Goal: Task Accomplishment & Management: Manage account settings

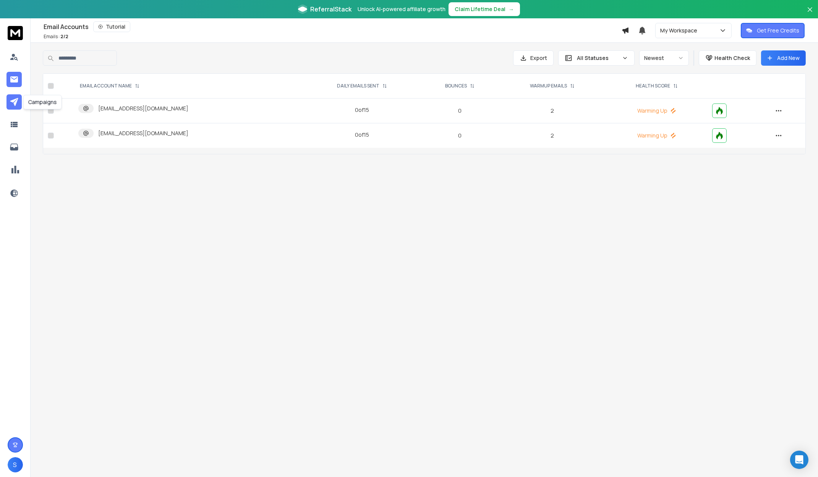
click at [16, 102] on icon at bounding box center [14, 101] width 9 height 9
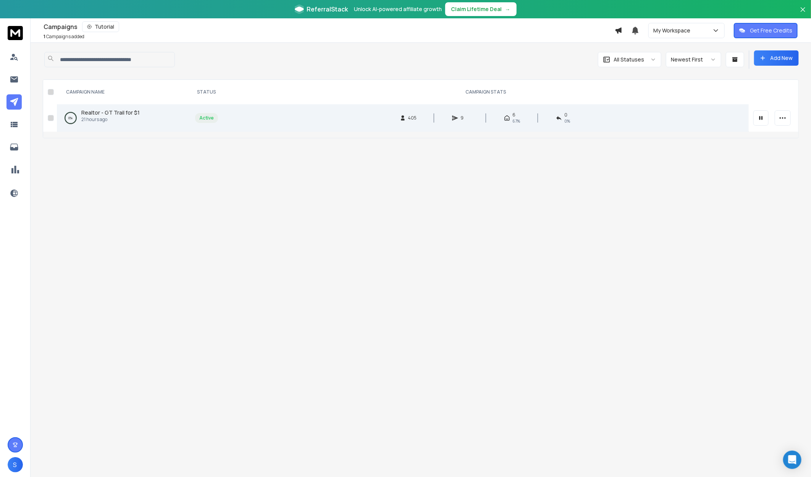
click at [322, 122] on div "405 9 6 67 % 0 0 %" at bounding box center [485, 118] width 517 height 12
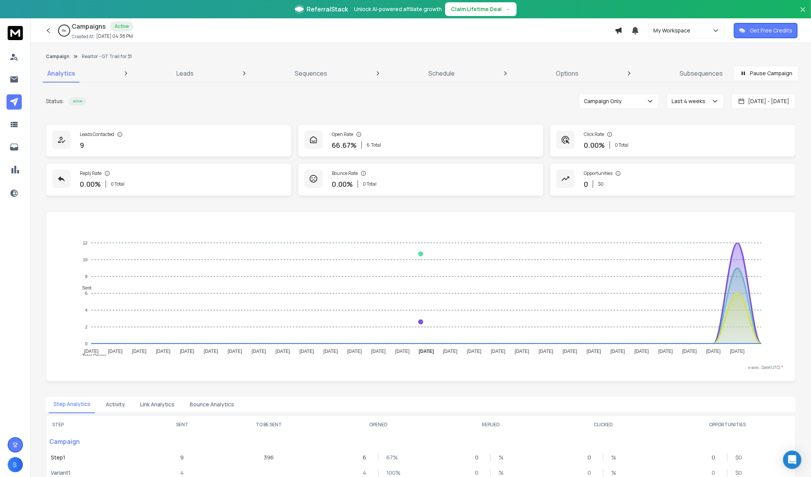
click at [350, 110] on div "Status: Active Pause Campaign Campaign Only Last 4 weeks [DATE] - [DATE] Leads …" at bounding box center [421, 332] width 750 height 477
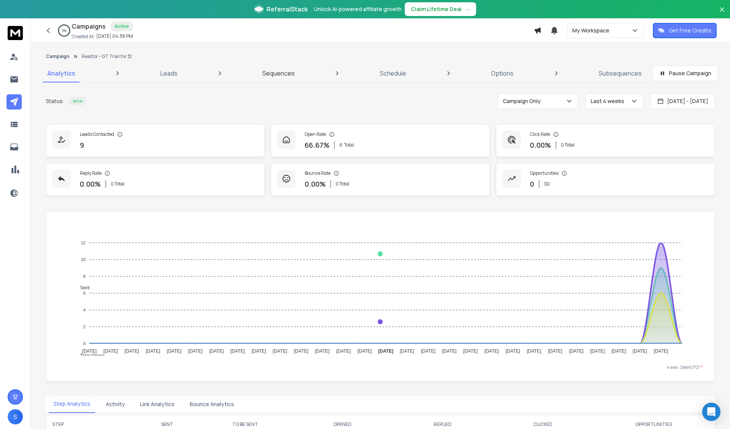
click at [283, 76] on p "Sequences" at bounding box center [278, 73] width 32 height 9
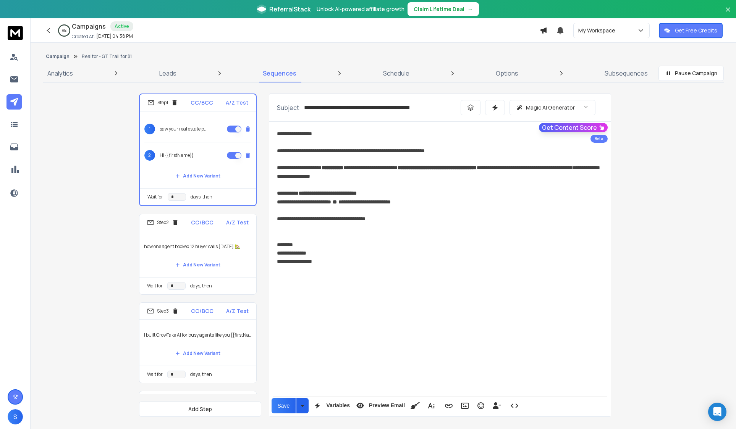
click at [727, 428] on div "**********" at bounding box center [368, 214] width 736 height 429
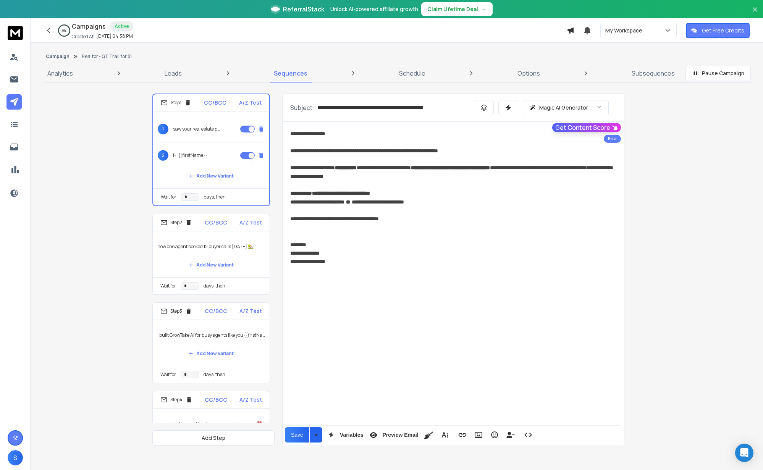
click at [386, 38] on div "0 % Campaigns Active Created At: [DATE] 04:38 PM My Workspace Get Free Credits" at bounding box center [381, 30] width 763 height 24
click at [180, 124] on div "1 saw your real estate page — this might help 👇" at bounding box center [190, 129] width 64 height 11
click at [194, 127] on p "saw your real estate page — this might help 👇" at bounding box center [197, 129] width 49 height 6
click at [12, 123] on icon at bounding box center [14, 124] width 9 height 9
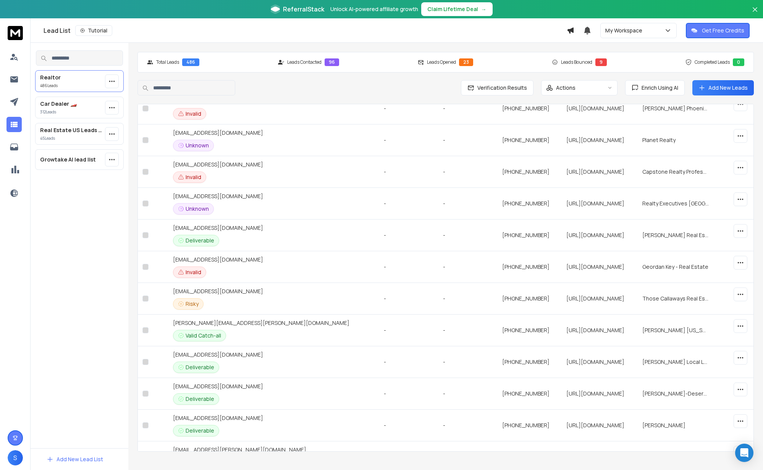
scroll to position [449, 0]
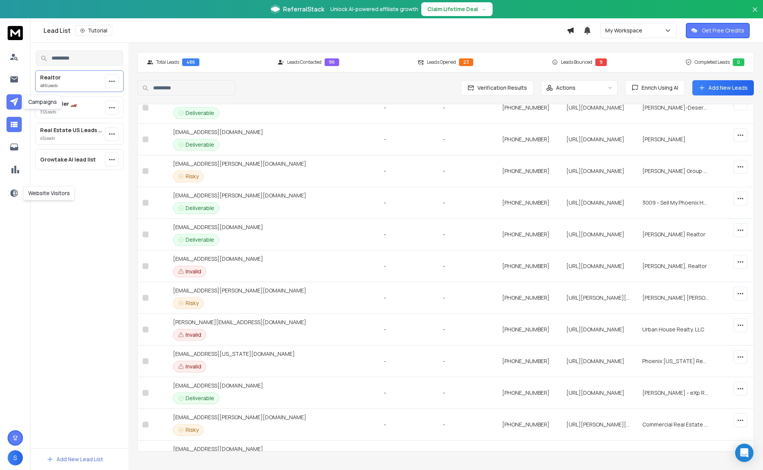
click at [18, 99] on icon at bounding box center [14, 101] width 9 height 9
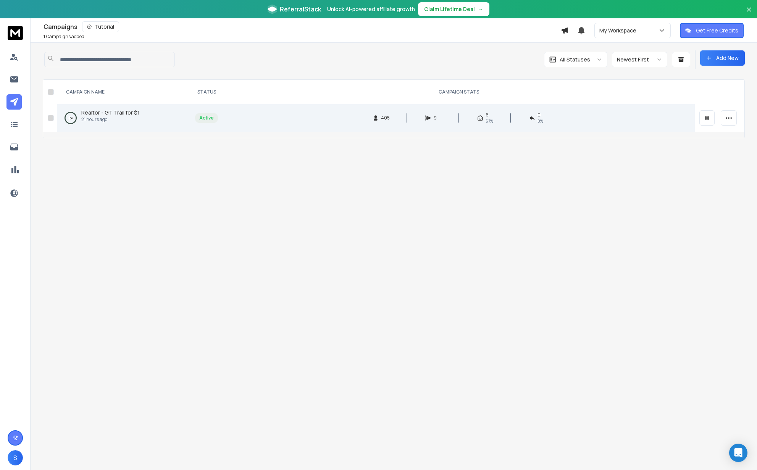
click at [168, 110] on div "0 % Realtor - GT Trail for $1 21 hours ago" at bounding box center [124, 118] width 118 height 18
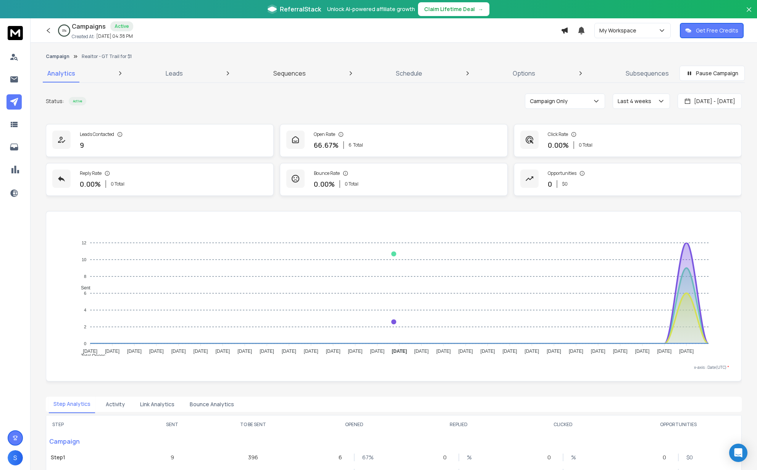
click at [300, 76] on p "Sequences" at bounding box center [289, 73] width 32 height 9
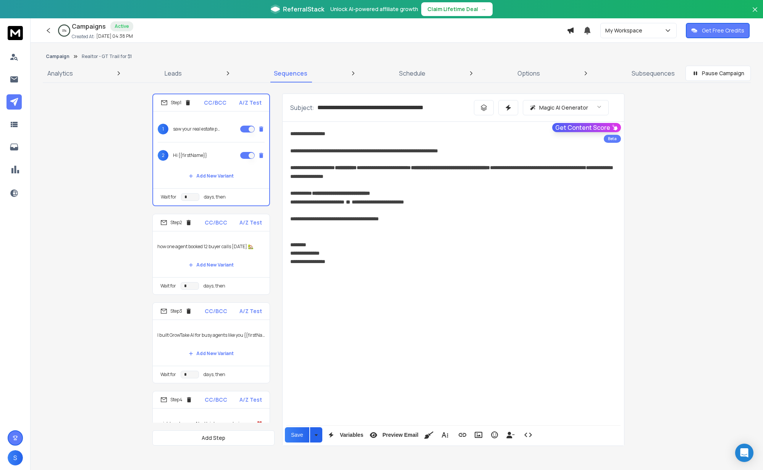
drag, startPoint x: 319, startPoint y: 107, endPoint x: 352, endPoint y: 106, distance: 33.2
click at [352, 106] on input "**********" at bounding box center [391, 107] width 149 height 9
click at [386, 110] on input "**********" at bounding box center [391, 107] width 149 height 9
drag, startPoint x: 380, startPoint y: 102, endPoint x: 455, endPoint y: 108, distance: 75.8
click at [455, 108] on div "**********" at bounding box center [453, 108] width 341 height 28
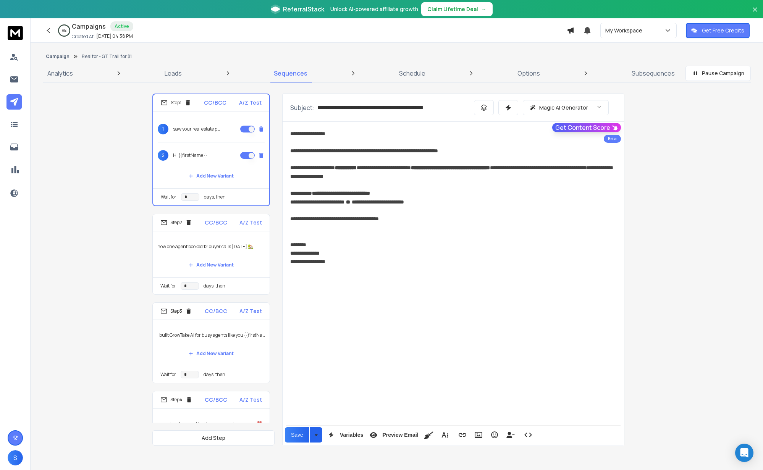
drag, startPoint x: 454, startPoint y: 108, endPoint x: 324, endPoint y: 102, distance: 130.3
click at [324, 102] on div "**********" at bounding box center [453, 108] width 341 height 28
drag, startPoint x: 326, startPoint y: 135, endPoint x: 336, endPoint y: 134, distance: 10.3
click at [336, 134] on div "**********" at bounding box center [453, 133] width 326 height 8
click at [204, 151] on div "2 Hi {{firstName}}" at bounding box center [182, 155] width 49 height 11
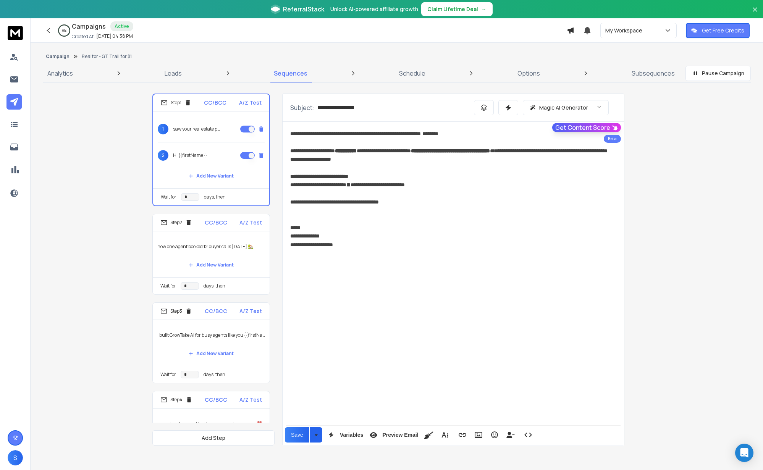
click at [189, 129] on p "saw your real estate page — this might help 👇" at bounding box center [197, 129] width 49 height 6
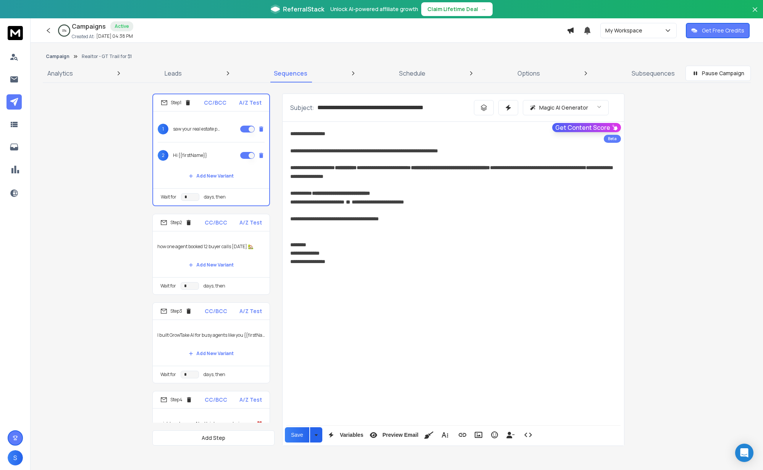
click at [370, 111] on input "**********" at bounding box center [391, 107] width 149 height 9
click at [363, 112] on input "**********" at bounding box center [391, 107] width 149 height 9
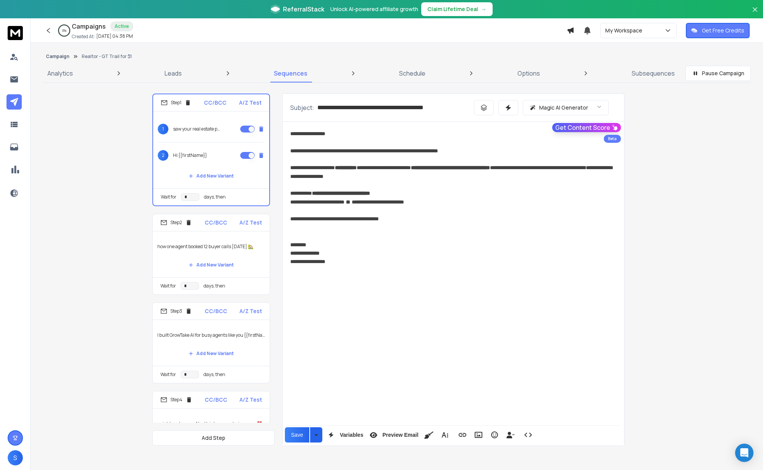
click at [363, 112] on input "**********" at bounding box center [391, 107] width 149 height 9
click at [355, 142] on div at bounding box center [453, 142] width 326 height 8
click at [215, 242] on p "how one agent booked 12 buyer calls [DATE] 🏡" at bounding box center [211, 246] width 108 height 21
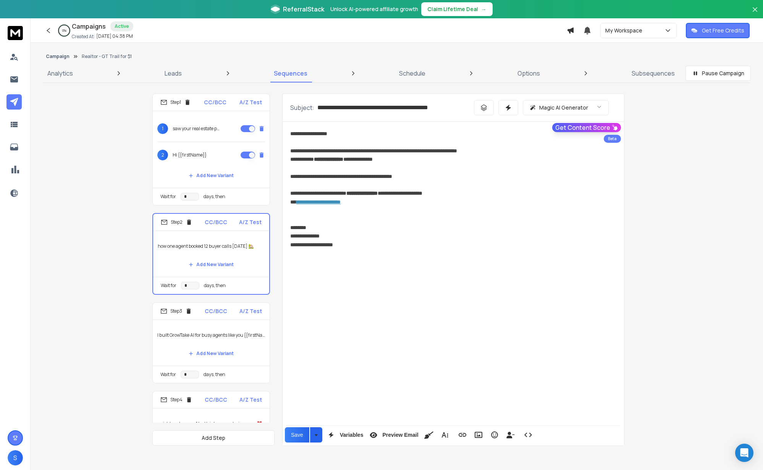
click at [191, 123] on div "1 saw your real estate page — this might help 👇" at bounding box center [211, 129] width 108 height 26
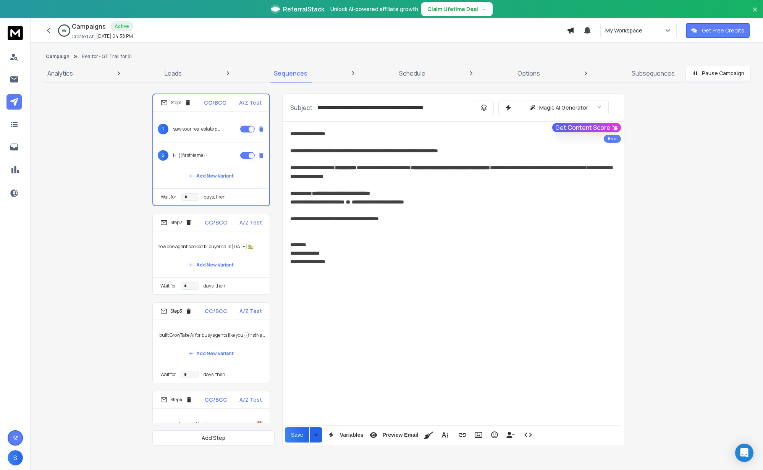
click at [598, 127] on button "Get Content Score" at bounding box center [586, 127] width 69 height 9
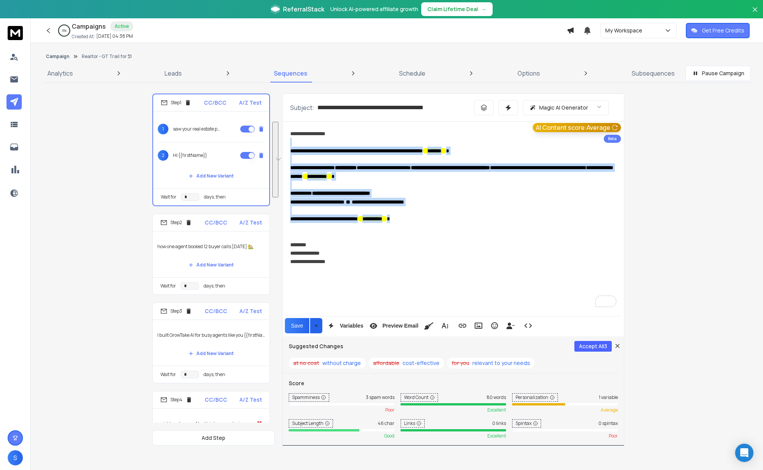
drag, startPoint x: 417, startPoint y: 218, endPoint x: 306, endPoint y: 144, distance: 133.4
click at [306, 144] on div "**********" at bounding box center [453, 218] width 341 height 193
click at [378, 207] on div "To enrich screen reader interactions, please activate Accessibility in Grammarl…" at bounding box center [453, 210] width 326 height 8
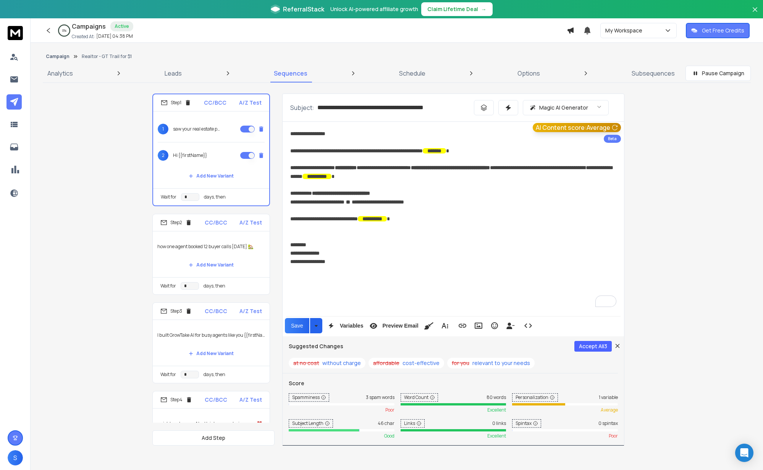
click at [234, 249] on p "how one agent booked 12 buyer calls [DATE] 🏡" at bounding box center [211, 246] width 108 height 21
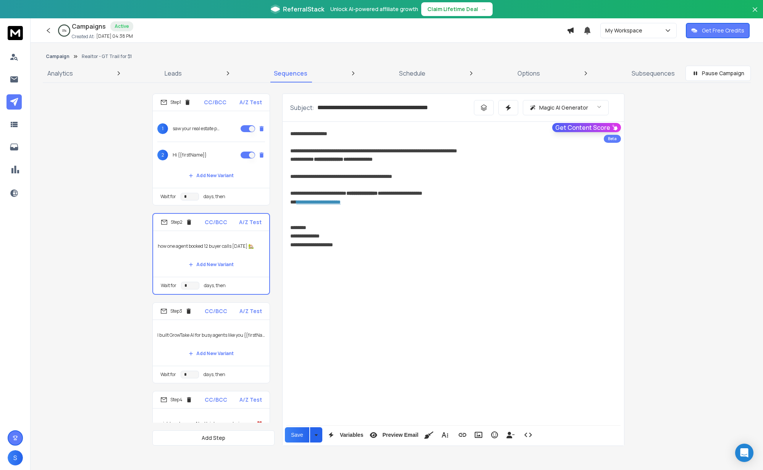
click at [230, 335] on p "I built GrowTake AI for busy agents like you {{firstName}} 🧠" at bounding box center [211, 335] width 108 height 21
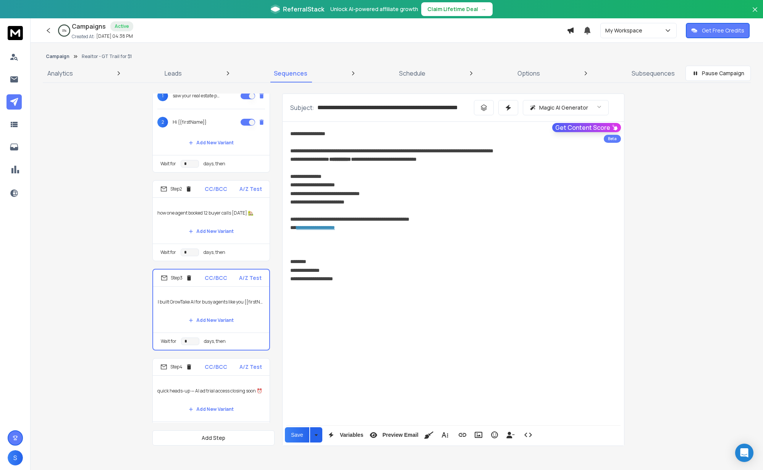
scroll to position [40, 0]
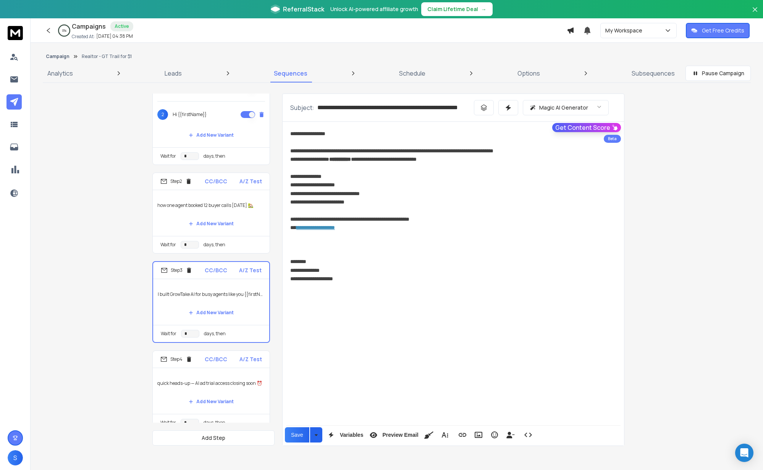
click at [197, 386] on p "quick heads-up — AI ad trial access closing soon ⏰" at bounding box center [211, 383] width 108 height 21
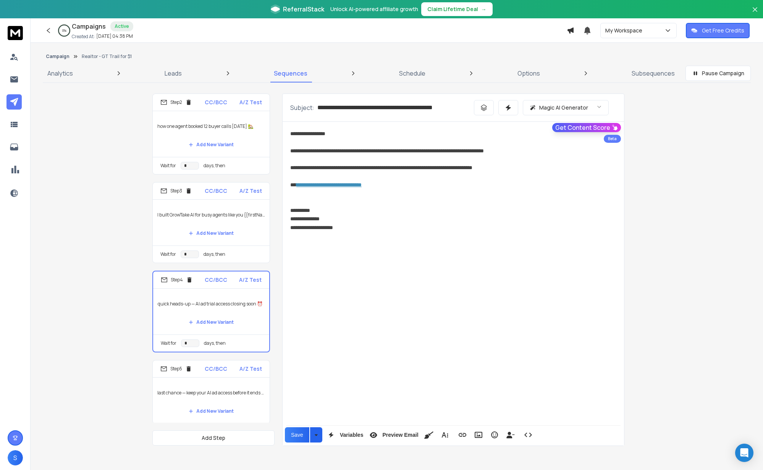
scroll to position [121, 0]
click at [216, 387] on p "last chance — keep your AI ad access before it ends ⚡" at bounding box center [211, 391] width 108 height 21
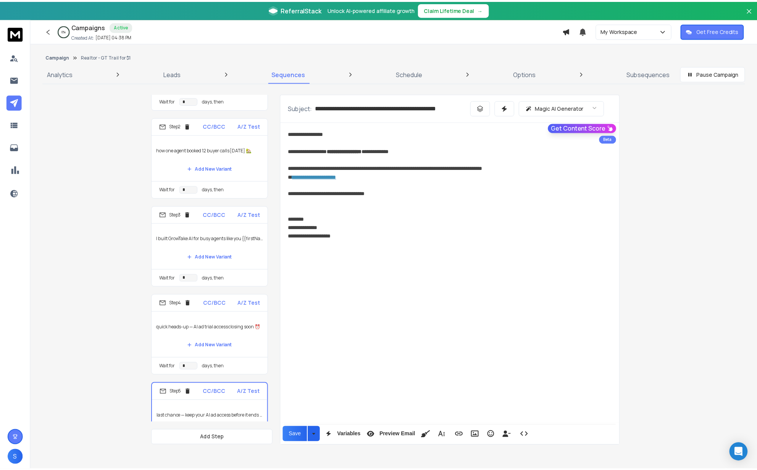
scroll to position [0, 0]
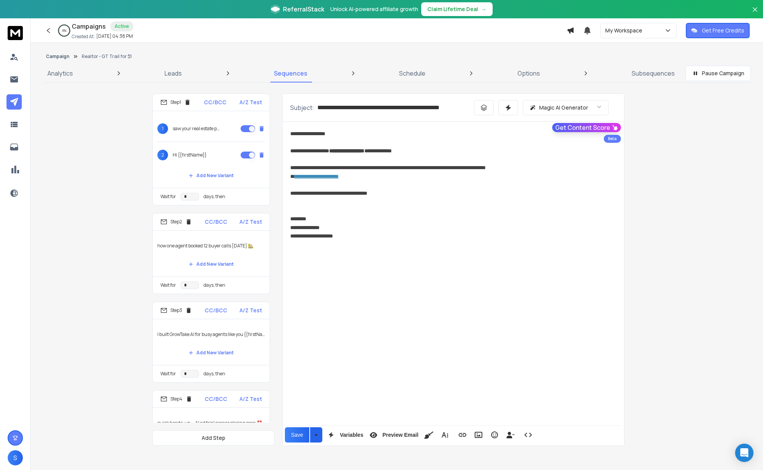
click at [207, 128] on p "saw your real estate page — this might help 👇" at bounding box center [197, 129] width 49 height 6
type input "**********"
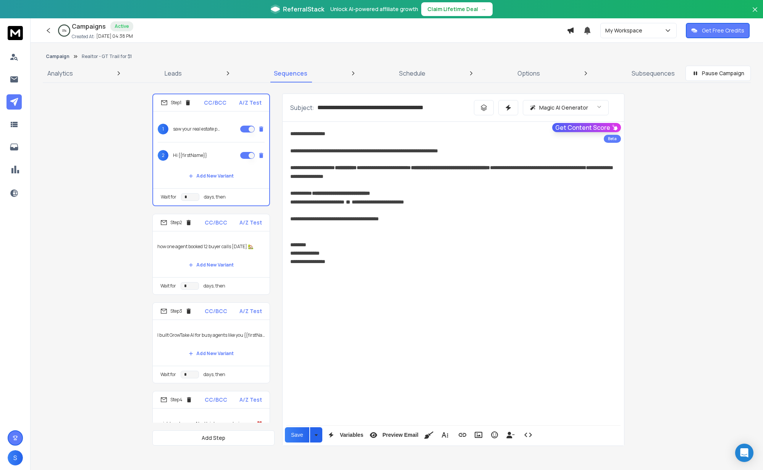
drag, startPoint x: 319, startPoint y: 106, endPoint x: 452, endPoint y: 109, distance: 133.3
click at [452, 109] on input "**********" at bounding box center [391, 107] width 149 height 9
click at [453, 109] on input "**********" at bounding box center [391, 107] width 149 height 9
drag, startPoint x: 456, startPoint y: 108, endPoint x: 317, endPoint y: 101, distance: 138.8
click at [317, 101] on div "**********" at bounding box center [453, 108] width 341 height 28
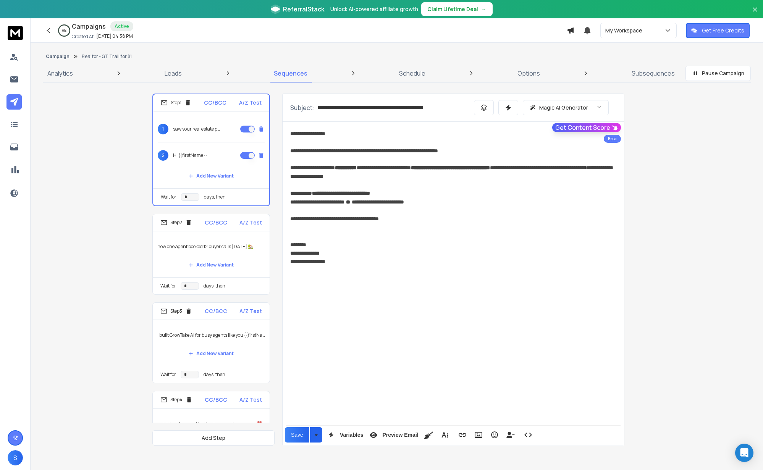
click at [448, 215] on div "**********" at bounding box center [453, 219] width 326 height 8
click at [83, 79] on div "Analytics Leads Sequences Schedule Options Subsequences" at bounding box center [361, 73] width 637 height 18
click at [49, 66] on link "Analytics" at bounding box center [60, 73] width 35 height 18
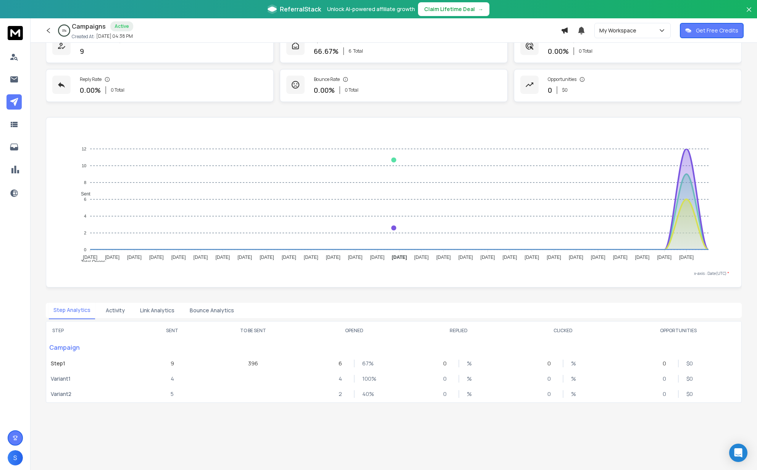
scroll to position [104, 0]
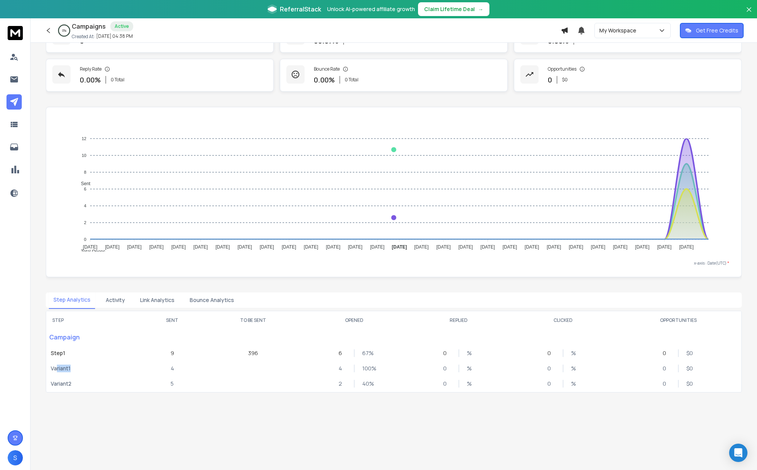
drag, startPoint x: 56, startPoint y: 368, endPoint x: 41, endPoint y: 346, distance: 27.3
click at [72, 368] on p "Variant 1" at bounding box center [94, 369] width 86 height 8
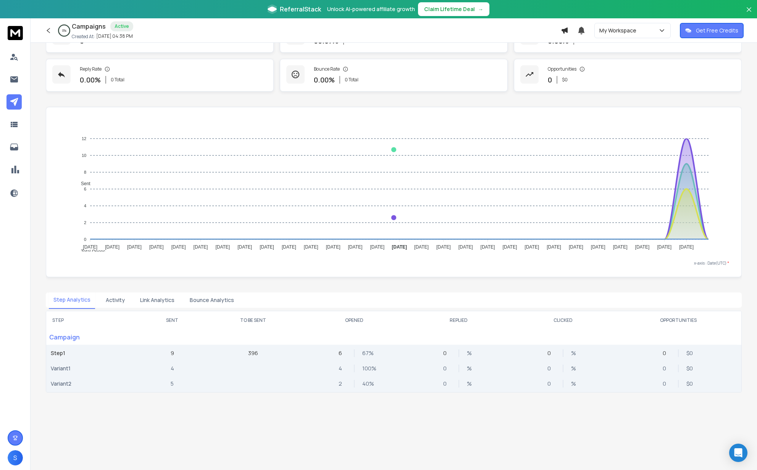
click at [61, 365] on p "Variant 1" at bounding box center [94, 369] width 86 height 8
click at [66, 388] on td "Step 1 Variant 1 Variant 2" at bounding box center [93, 368] width 95 height 47
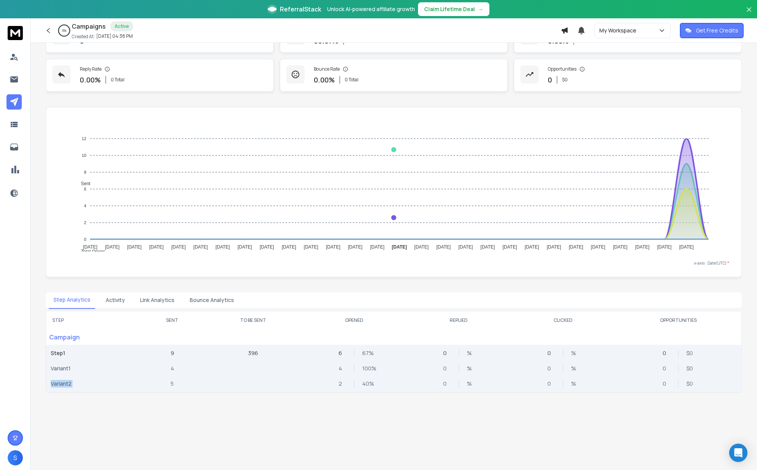
click at [66, 388] on td "Step 1 Variant 1 Variant 2" at bounding box center [93, 368] width 95 height 47
drag, startPoint x: 168, startPoint y: 369, endPoint x: 176, endPoint y: 369, distance: 8.0
click at [176, 369] on div "9 4 5" at bounding box center [172, 368] width 54 height 38
drag, startPoint x: 331, startPoint y: 368, endPoint x: 339, endPoint y: 369, distance: 7.7
click at [343, 368] on div "6 67 % 4 100 % 2 40 %" at bounding box center [354, 368] width 95 height 38
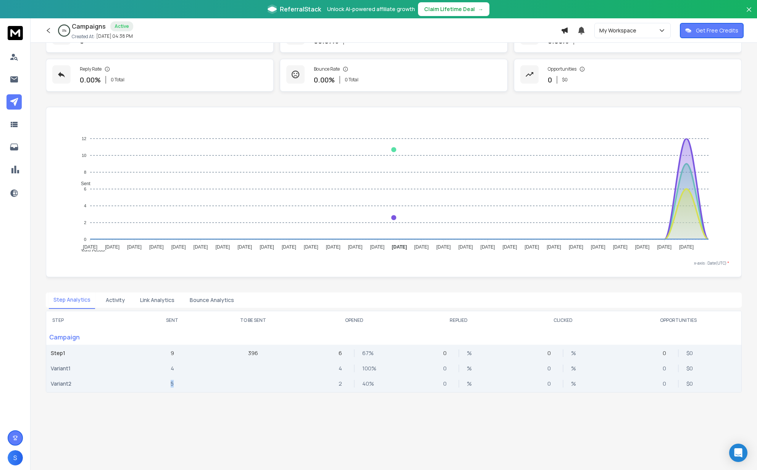
drag, startPoint x: 161, startPoint y: 383, endPoint x: 192, endPoint y: 384, distance: 31.3
click at [192, 384] on div "9 4 5" at bounding box center [172, 368] width 54 height 38
drag, startPoint x: 335, startPoint y: 381, endPoint x: 351, endPoint y: 383, distance: 16.2
click at [351, 383] on div "6 67 % 4 100 % 2 40 %" at bounding box center [354, 368] width 95 height 38
click at [360, 391] on td "6 67 % 4 100 % 2 40 %" at bounding box center [354, 368] width 104 height 47
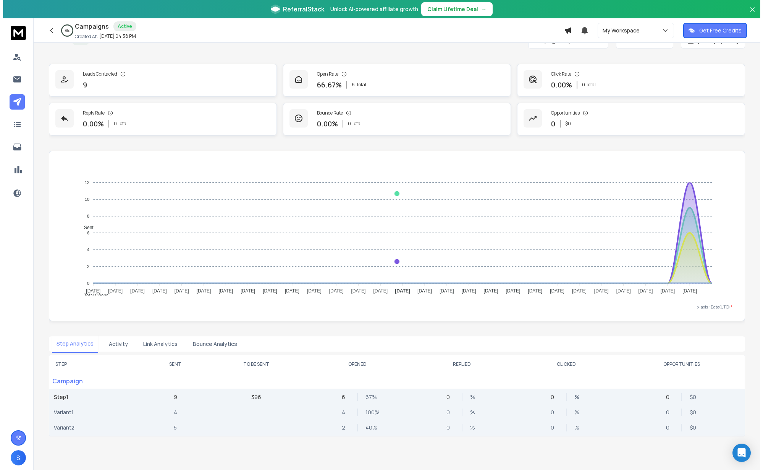
scroll to position [0, 0]
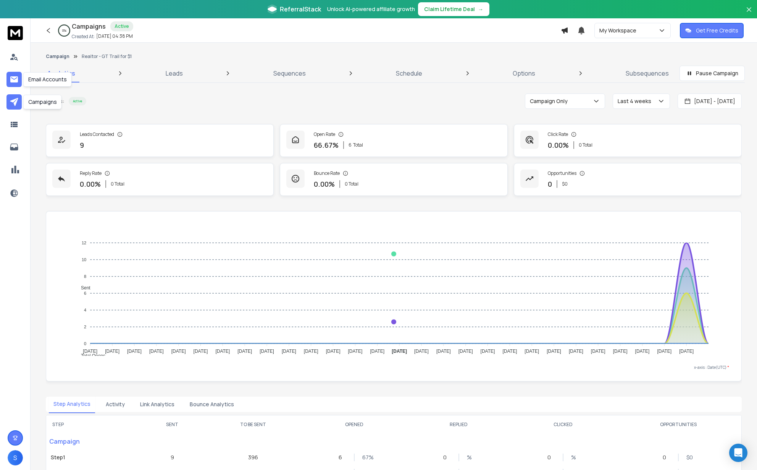
click at [19, 79] on link at bounding box center [13, 79] width 15 height 15
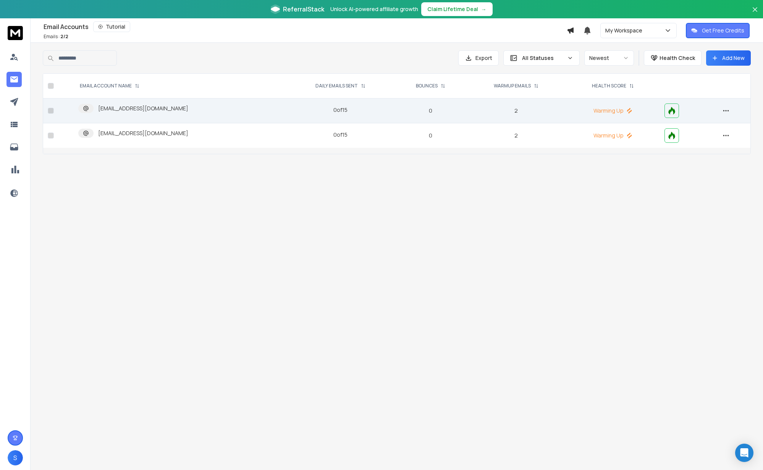
click at [722, 110] on icon at bounding box center [725, 110] width 7 height 7
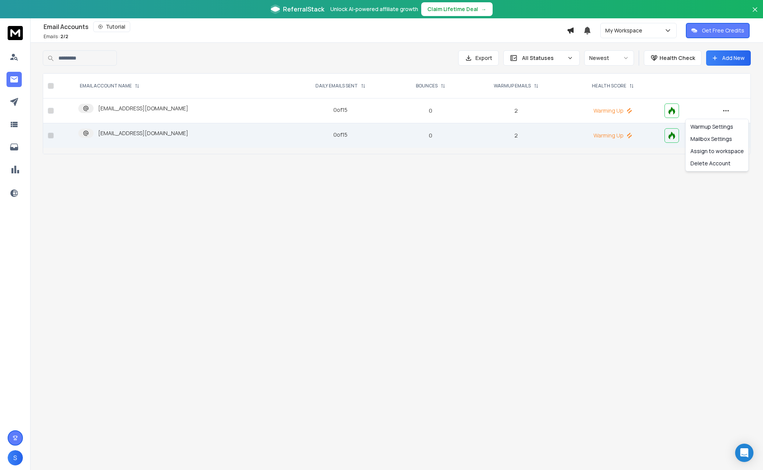
drag, startPoint x: 370, startPoint y: 232, endPoint x: 373, endPoint y: 134, distance: 97.8
click at [369, 232] on div "ReferralStack Unlock AI-powered affiliate growth Lifetime Deals available! Clai…" at bounding box center [381, 235] width 763 height 470
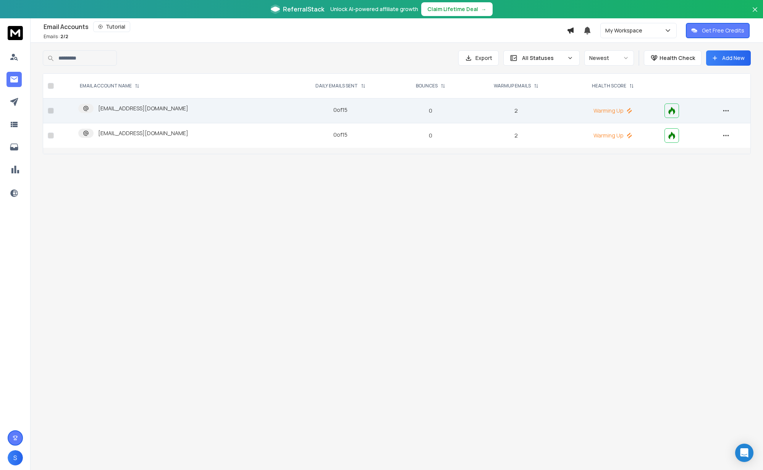
click at [332, 115] on td "0 of 15" at bounding box center [340, 109] width 108 height 20
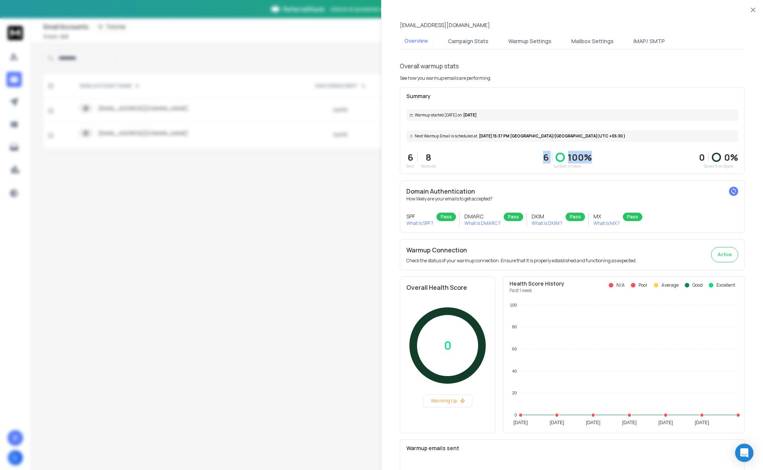
drag, startPoint x: 538, startPoint y: 156, endPoint x: 593, endPoint y: 160, distance: 55.1
click at [593, 160] on div "6 Sent 8 Received 6 100 % Landed in Inbox 0 0 % Saved from Spam" at bounding box center [572, 160] width 332 height 18
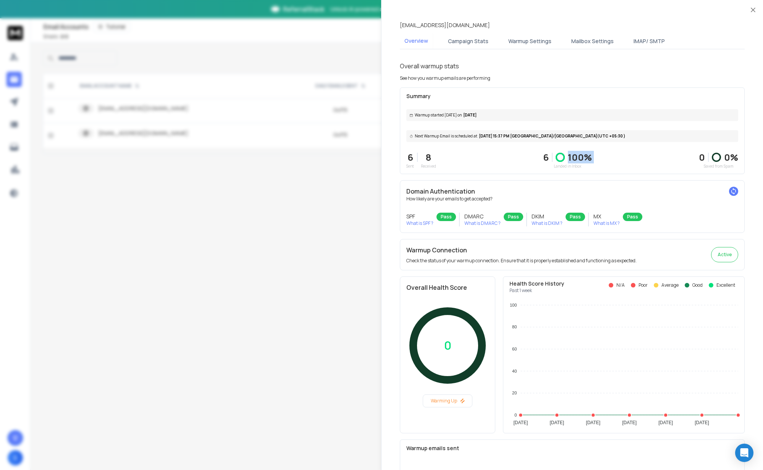
click at [593, 160] on div "6 Sent 8 Received 6 100 % Landed in Inbox 0 0 % Saved from Spam" at bounding box center [572, 160] width 332 height 18
click at [580, 166] on p "Landed in Inbox" at bounding box center [567, 166] width 49 height 6
drag, startPoint x: 695, startPoint y: 145, endPoint x: 733, endPoint y: 163, distance: 41.7
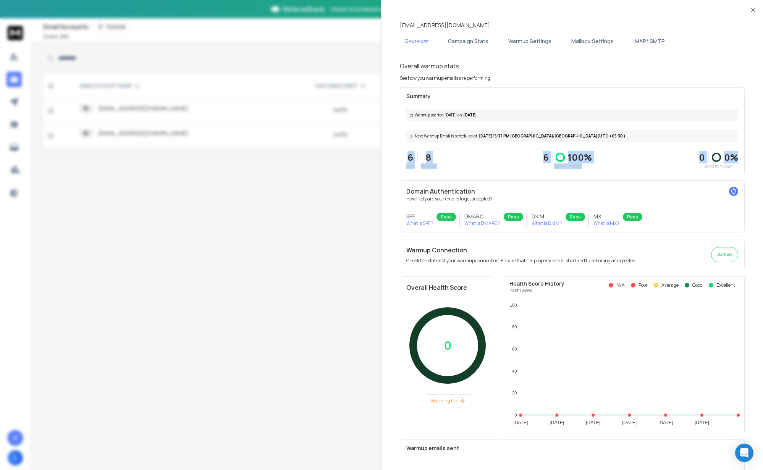
click at [733, 163] on div "Summary Warmup started [DATE] on [DATE] Next Warmup Email is scheduled at [DATE…" at bounding box center [572, 130] width 345 height 87
click at [733, 163] on p "Saved from Spam" at bounding box center [718, 166] width 39 height 6
click at [299, 162] on div at bounding box center [381, 235] width 763 height 470
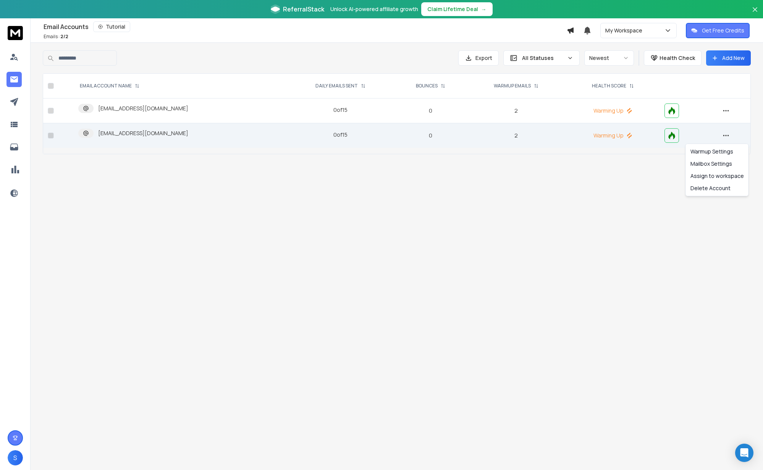
click at [706, 137] on button at bounding box center [726, 135] width 40 height 13
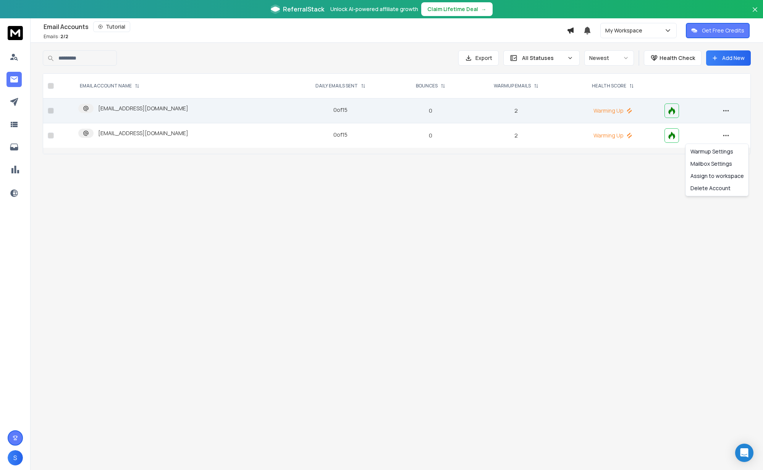
click at [725, 112] on icon at bounding box center [725, 110] width 7 height 7
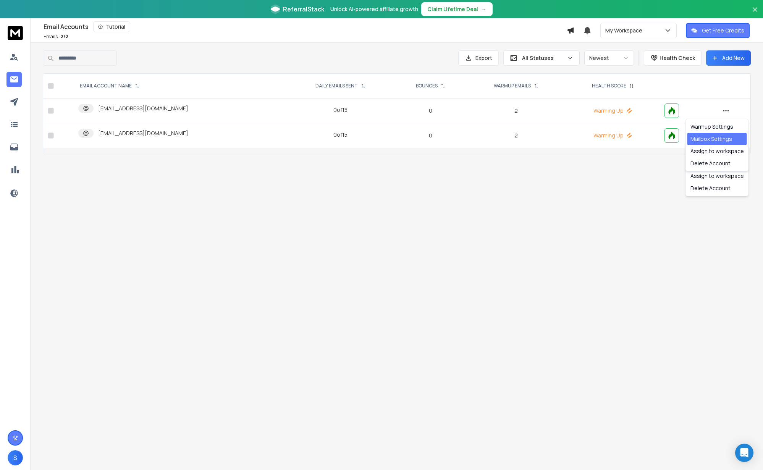
click at [714, 141] on div "Mailbox Settings" at bounding box center [717, 139] width 60 height 12
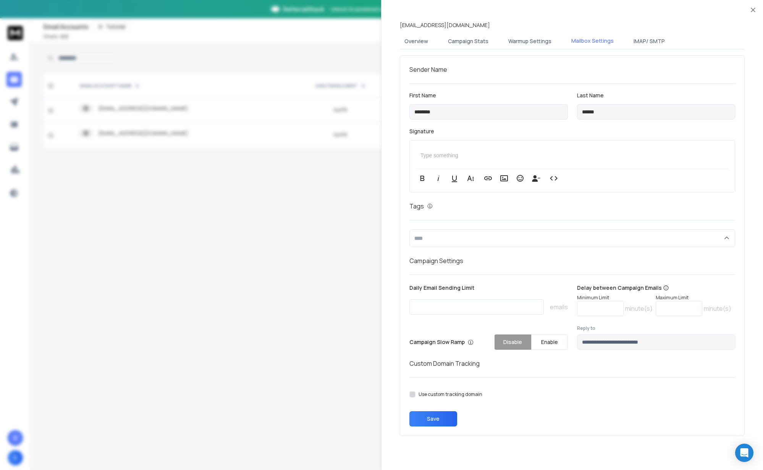
click at [511, 38] on button "Warmup Settings" at bounding box center [530, 41] width 52 height 17
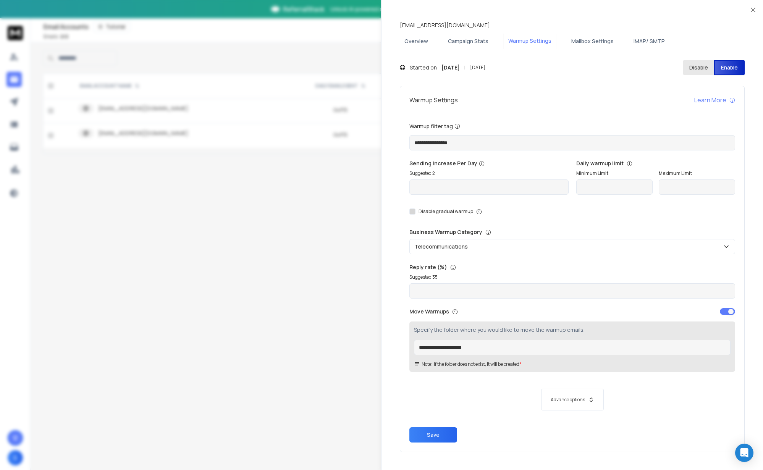
click at [598, 39] on button "Mailbox Settings" at bounding box center [593, 41] width 52 height 17
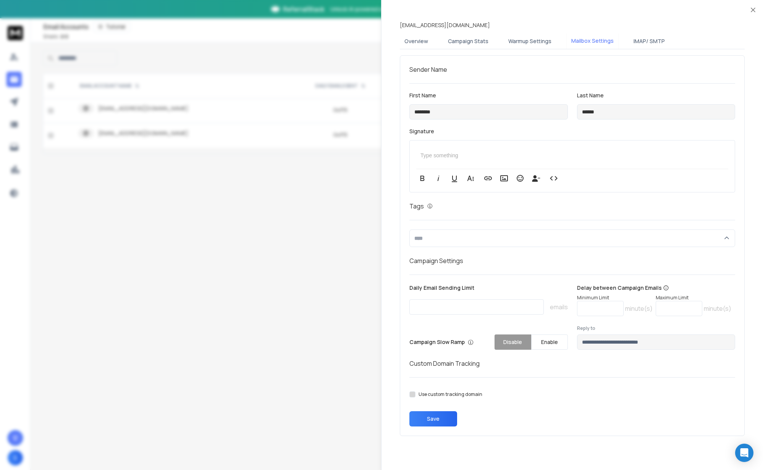
drag, startPoint x: 601, startPoint y: 316, endPoint x: 583, endPoint y: 314, distance: 18.8
click at [578, 313] on input "**" at bounding box center [600, 308] width 47 height 15
click at [632, 328] on label "Reply to" at bounding box center [656, 328] width 158 height 6
drag, startPoint x: 428, startPoint y: 309, endPoint x: 409, endPoint y: 308, distance: 19.1
click at [409, 308] on input "**" at bounding box center [476, 306] width 134 height 15
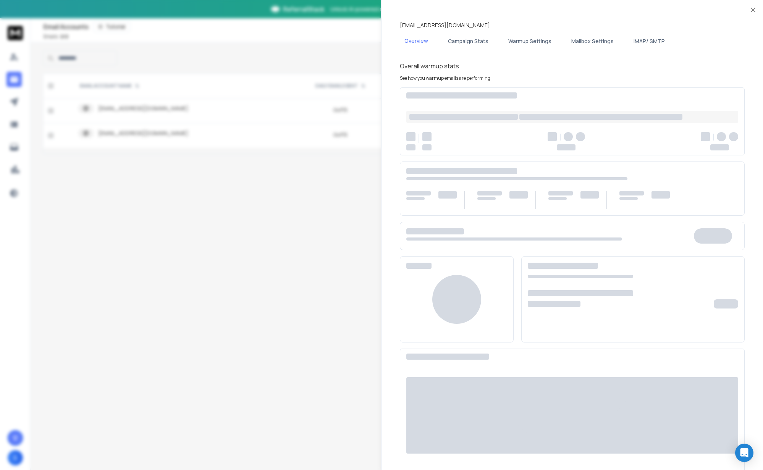
click at [247, 231] on div at bounding box center [381, 235] width 763 height 470
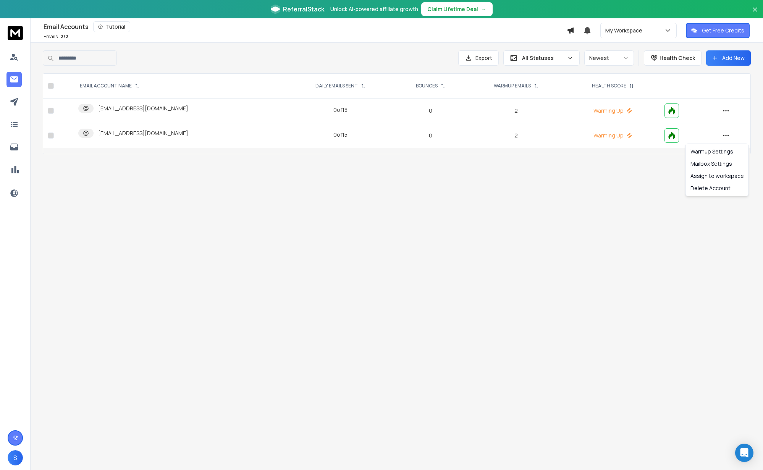
click at [276, 54] on div at bounding box center [248, 57] width 411 height 15
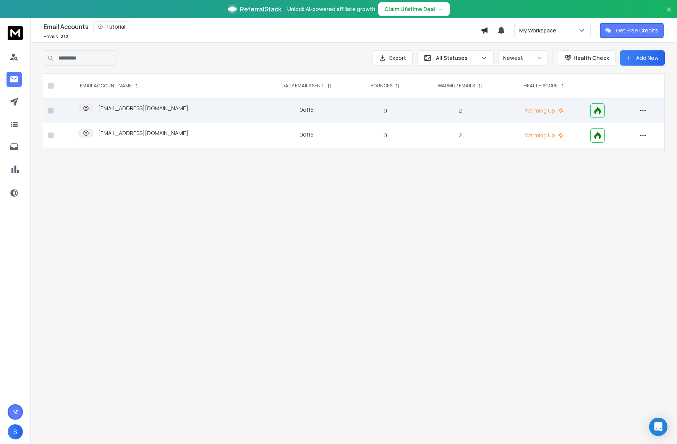
click at [643, 111] on icon at bounding box center [642, 110] width 7 height 7
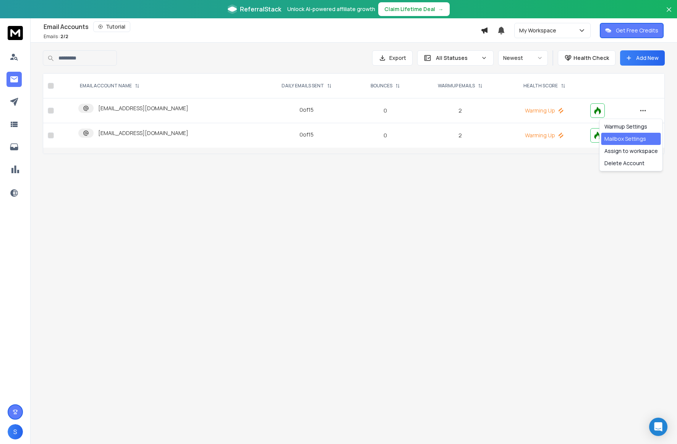
click at [626, 141] on div "Mailbox Settings" at bounding box center [631, 139] width 60 height 12
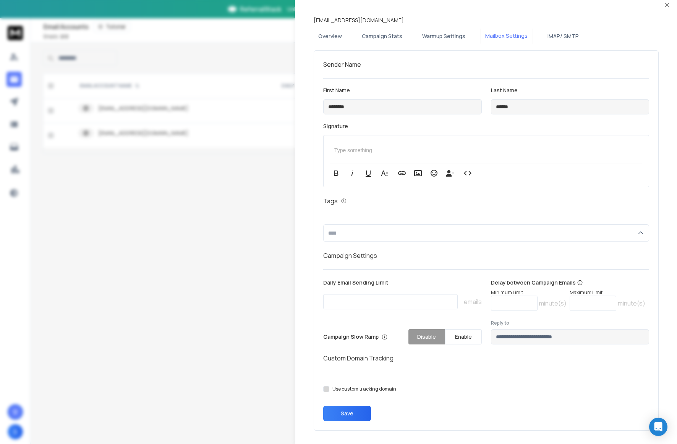
scroll to position [13, 0]
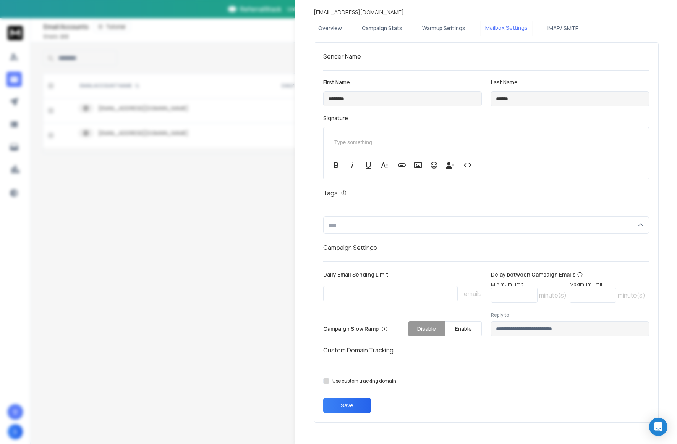
drag, startPoint x: 344, startPoint y: 298, endPoint x: 273, endPoint y: 267, distance: 76.6
click at [273, 267] on body "ReferralStack Unlock AI-powered affiliate growth Lifetime Deals available! Clai…" at bounding box center [338, 222] width 677 height 444
click at [365, 310] on div "Daily Email Sending Limit **** emails Delay between Campaign Emails Minimum Lim…" at bounding box center [486, 304] width 326 height 66
drag, startPoint x: 358, startPoint y: 296, endPoint x: 325, endPoint y: 300, distance: 33.5
click at [325, 300] on input "****" at bounding box center [390, 293] width 134 height 15
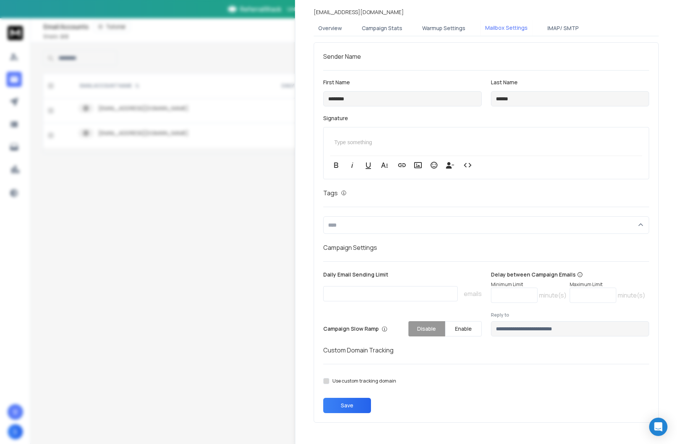
click at [337, 297] on input "****" at bounding box center [390, 293] width 134 height 15
type input "**"
click at [264, 350] on div at bounding box center [338, 222] width 677 height 444
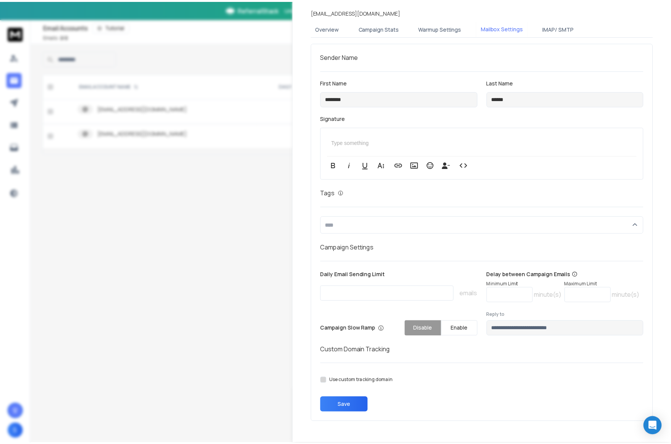
scroll to position [0, 0]
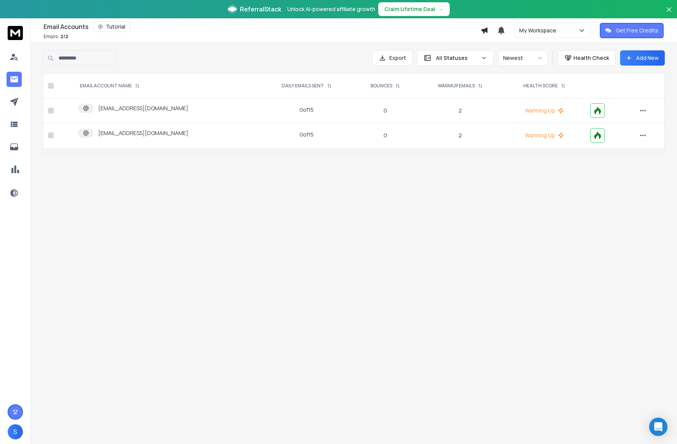
click at [409, 32] on div "Email Accounts Tutorial Emails : 2 / 2" at bounding box center [262, 30] width 437 height 18
click at [16, 102] on icon at bounding box center [14, 102] width 8 height 8
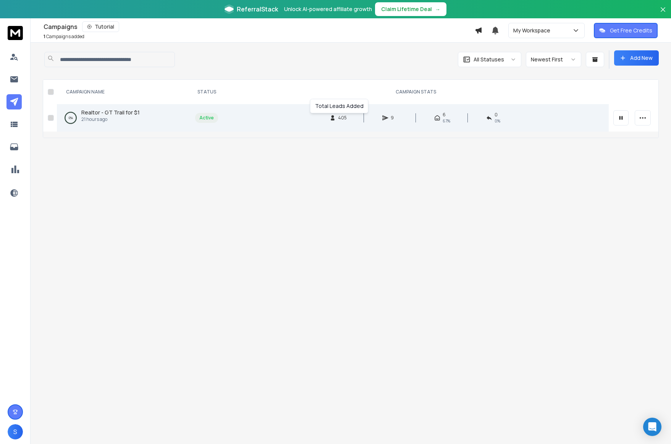
click at [332, 115] on icon at bounding box center [333, 118] width 6 height 6
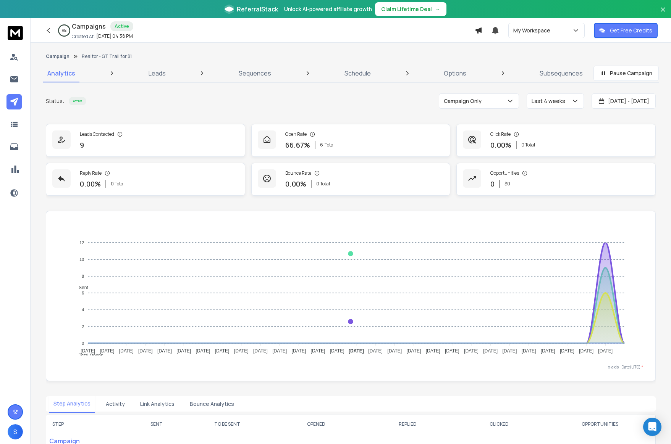
click at [272, 148] on div at bounding box center [267, 140] width 18 height 18
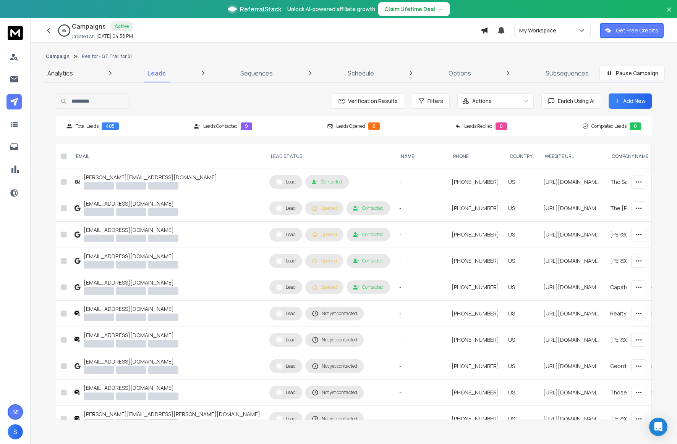
click at [75, 75] on link "Analytics" at bounding box center [60, 73] width 35 height 18
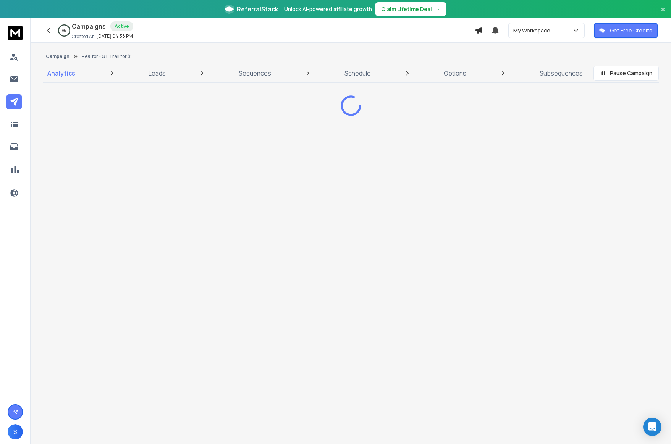
click at [404, 60] on div "Campaign Realtor - GT Trail for $1" at bounding box center [351, 56] width 616 height 12
